Goal: Task Accomplishment & Management: Use online tool/utility

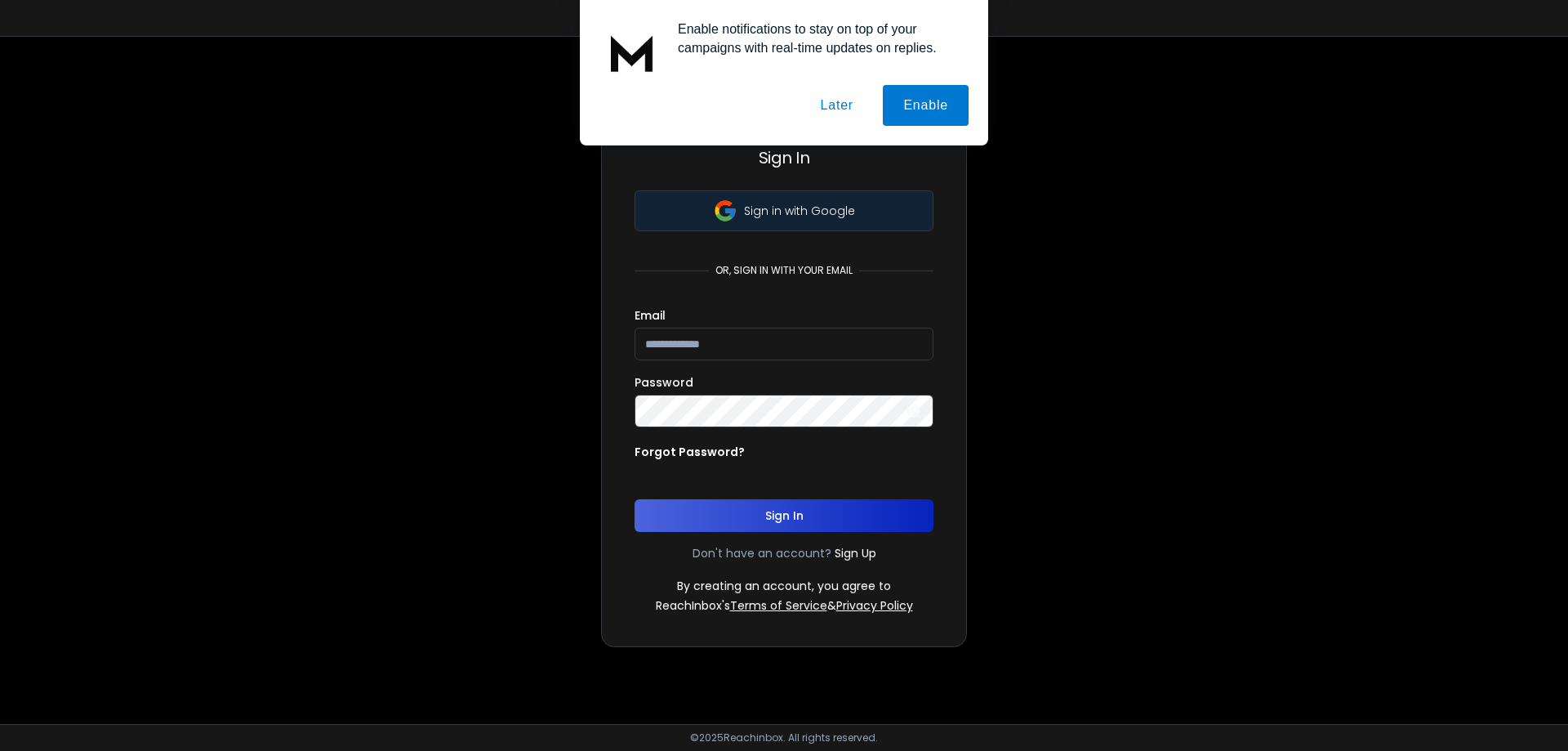
click at [815, 219] on p "Sign in with Google" at bounding box center [799, 210] width 111 height 16
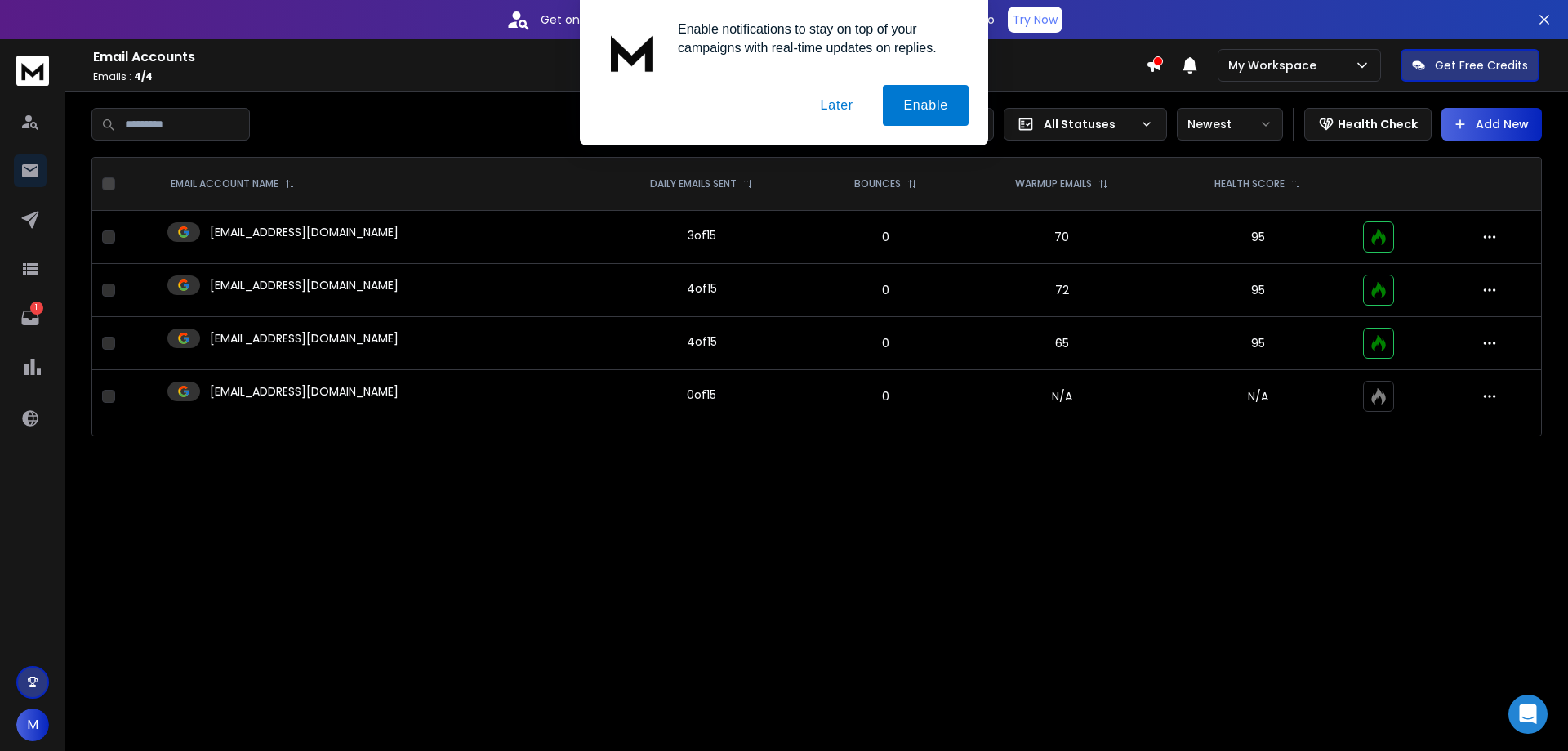
drag, startPoint x: 853, startPoint y: 106, endPoint x: 843, endPoint y: 106, distance: 10.0
click at [853, 105] on button "Later" at bounding box center [836, 105] width 74 height 41
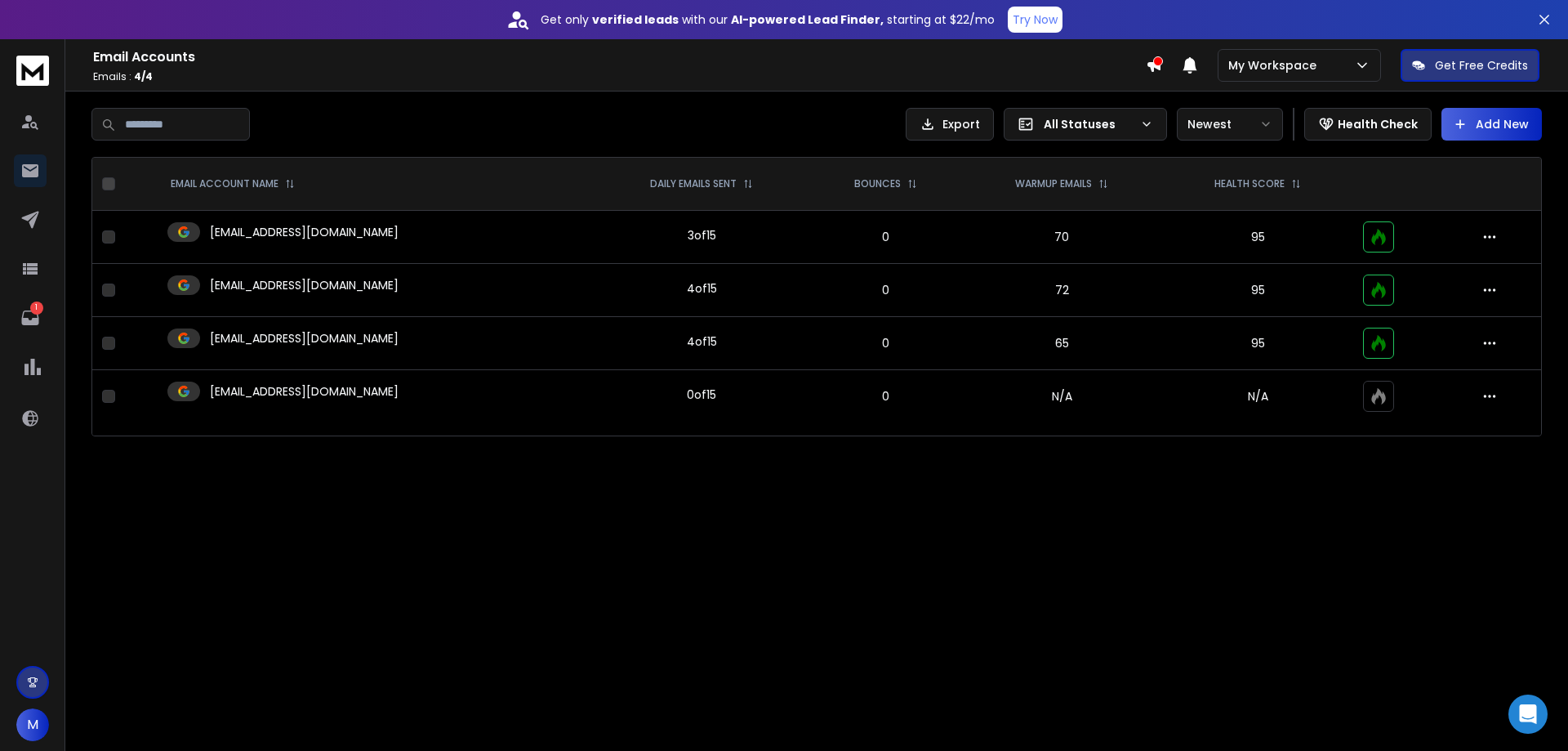
click at [47, 311] on div "1" at bounding box center [32, 321] width 37 height 39
click at [34, 311] on p "1" at bounding box center [36, 307] width 13 height 13
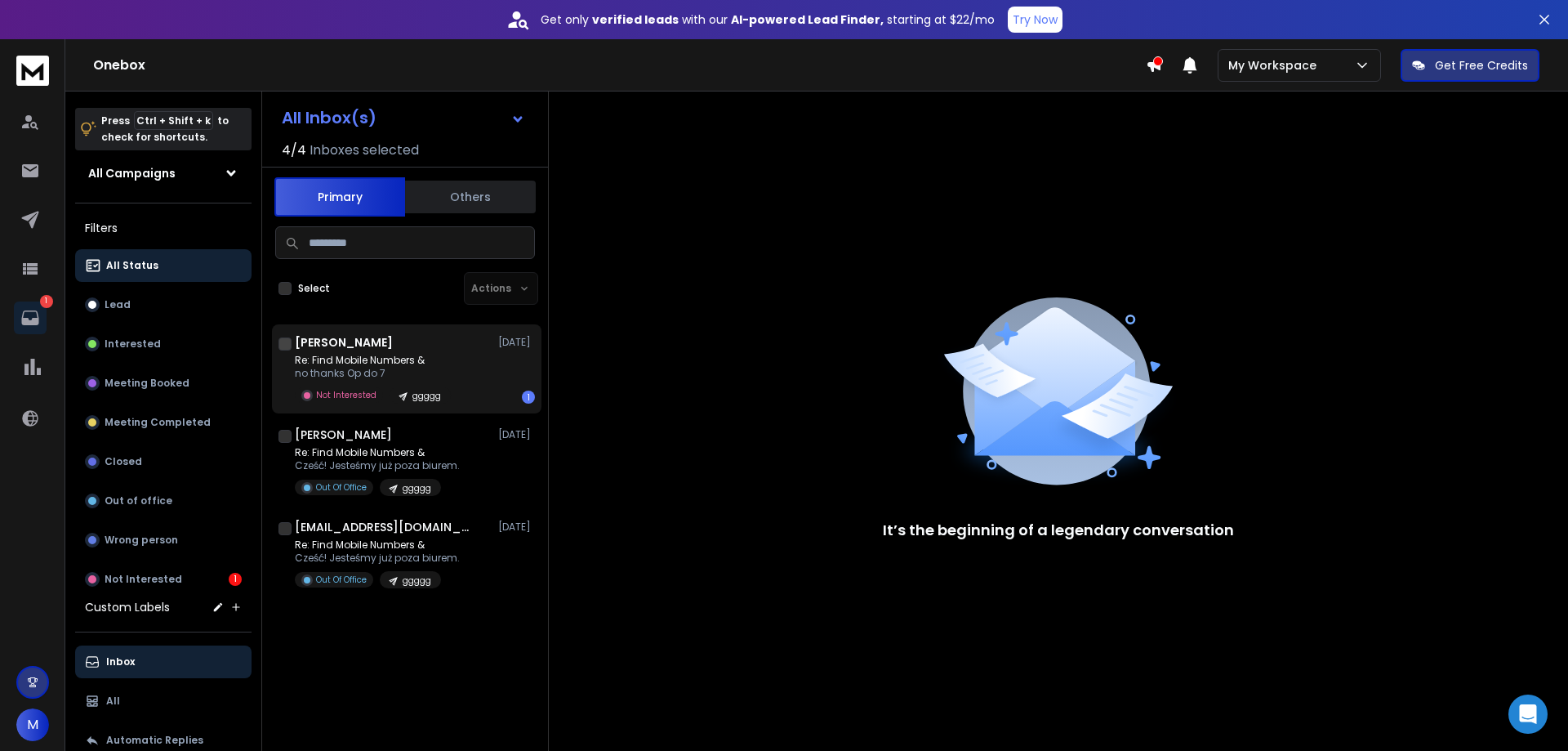
click at [410, 359] on p "Re: Find Mobile Numbers &" at bounding box center [372, 360] width 156 height 13
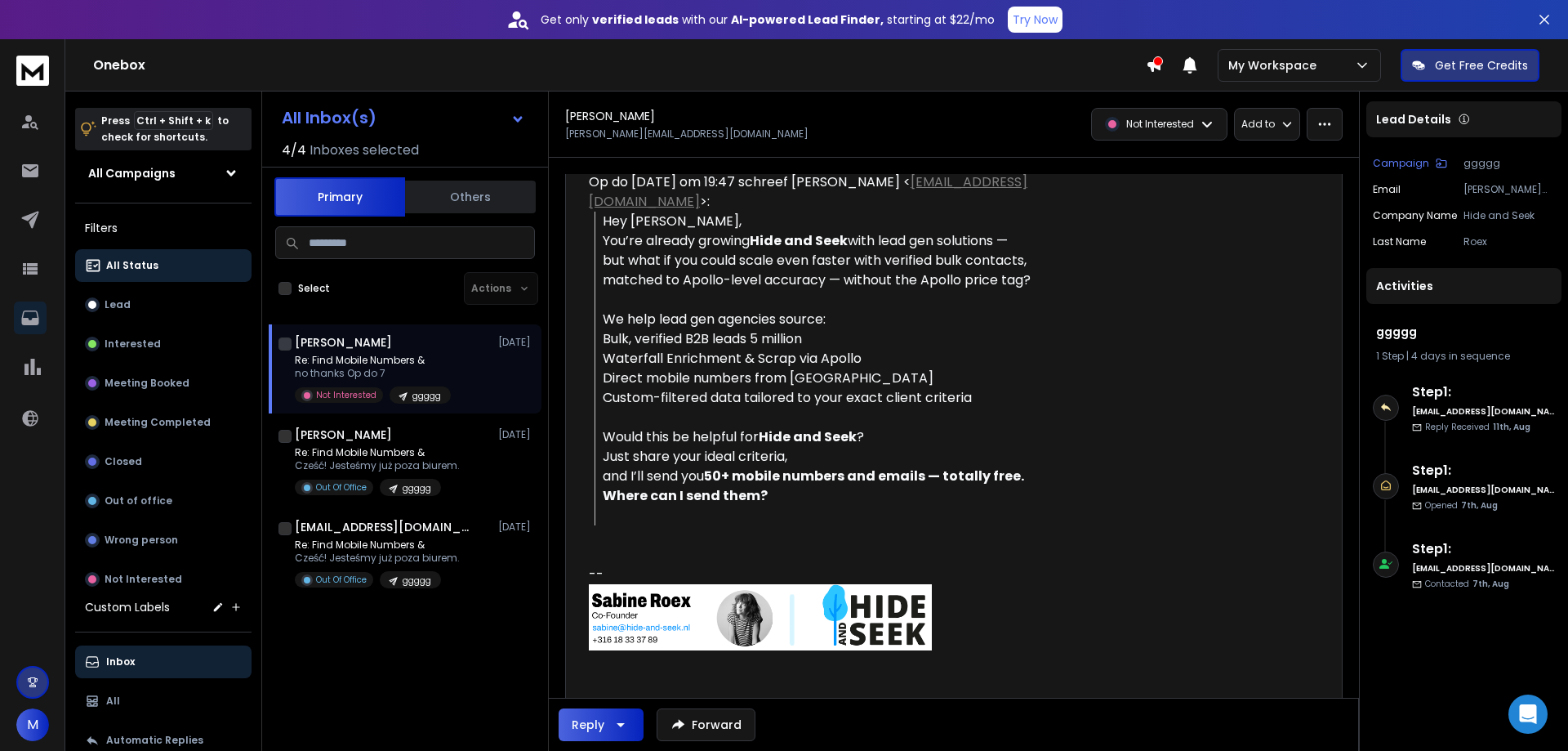
scroll to position [382, 0]
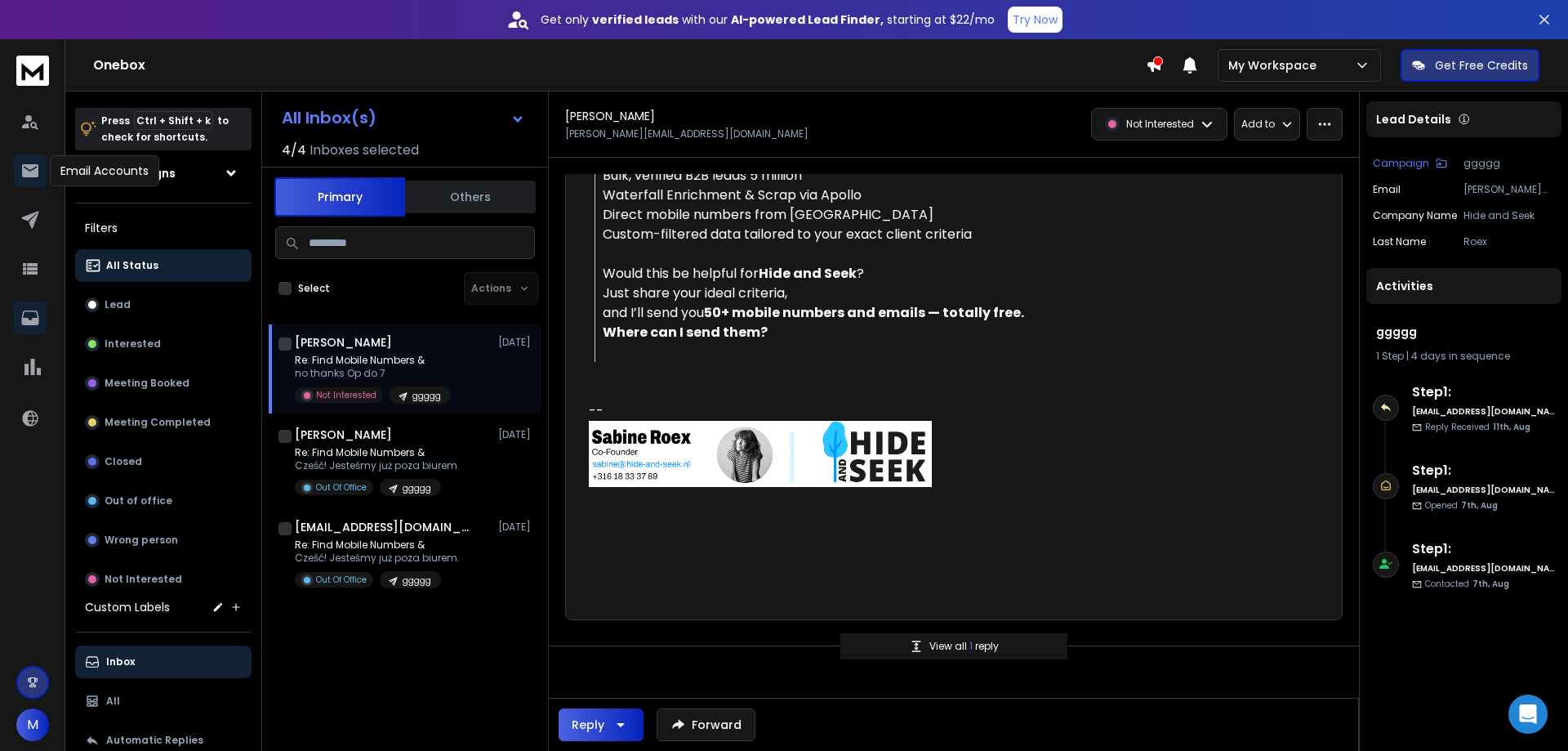
click at [36, 169] on icon at bounding box center [30, 170] width 16 height 13
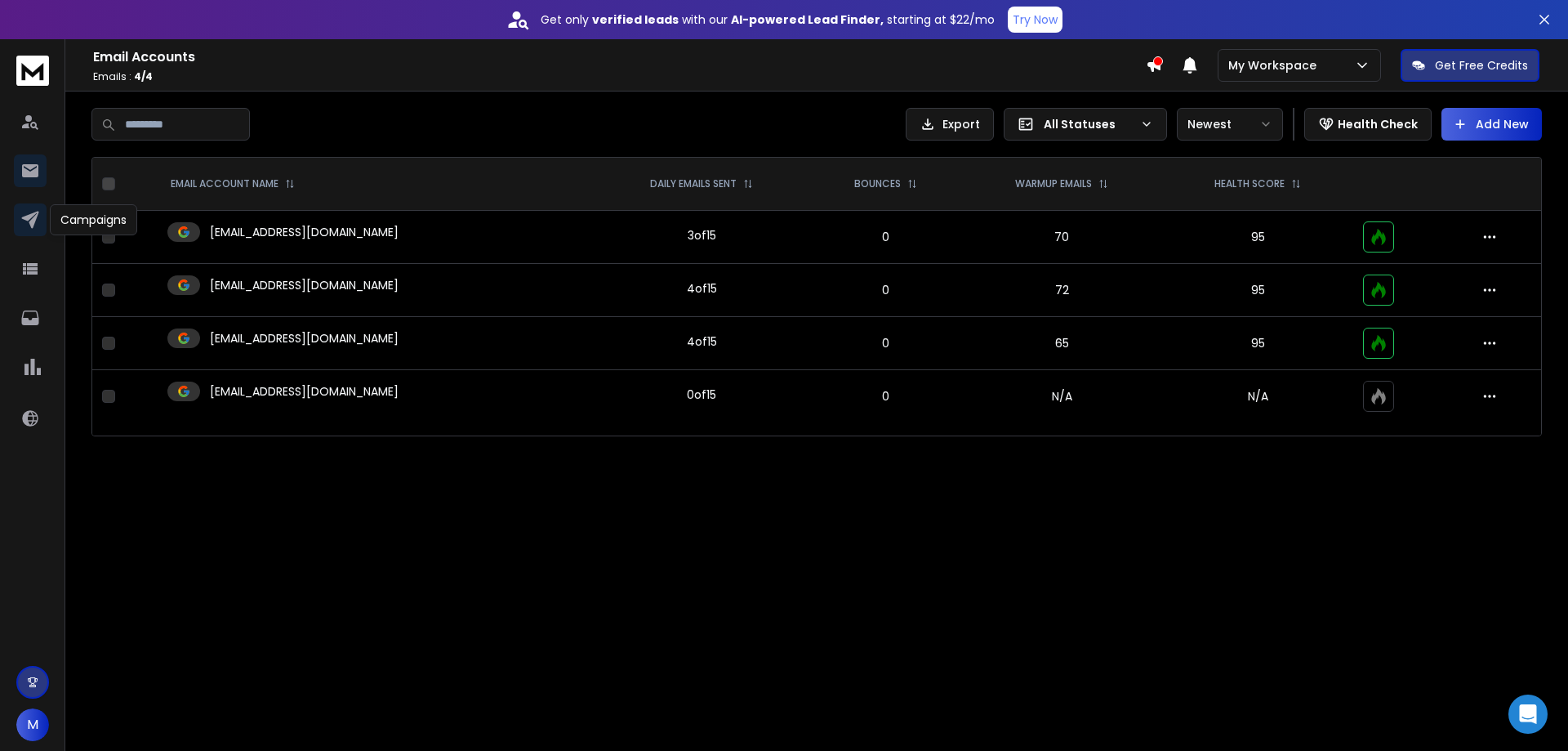
click at [34, 211] on icon at bounding box center [30, 219] width 20 height 20
